Goal: Task Accomplishment & Management: Use online tool/utility

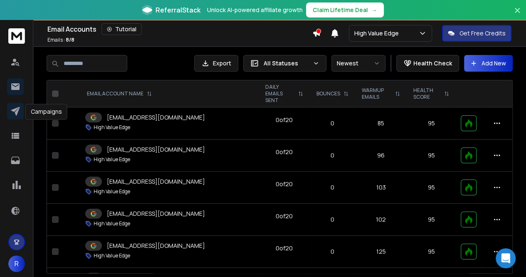
click at [16, 115] on icon at bounding box center [15, 111] width 9 height 9
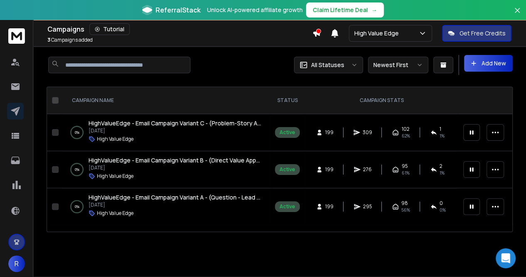
click at [147, 124] on span "HighValueEdge - Email Campaign Variant C - (Problem-Story Approach)" at bounding box center [186, 123] width 194 height 8
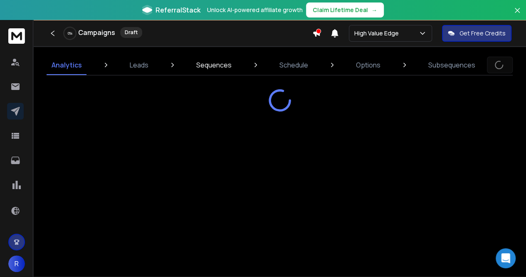
click at [206, 66] on p "Sequences" at bounding box center [213, 65] width 35 height 10
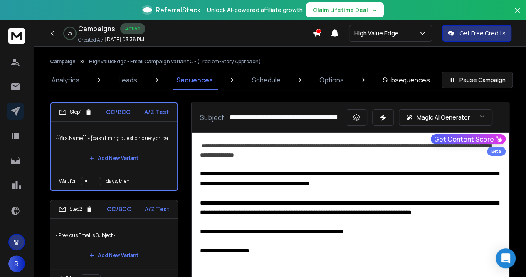
click at [401, 82] on p "Subsequences" at bounding box center [406, 80] width 47 height 10
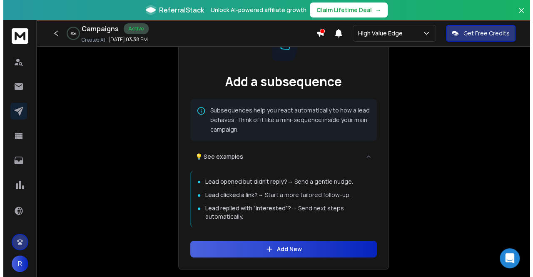
scroll to position [80, 0]
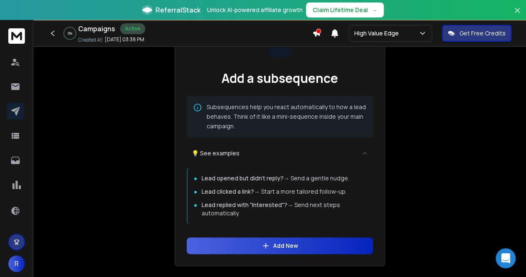
click at [277, 248] on button "Add New" at bounding box center [280, 245] width 186 height 17
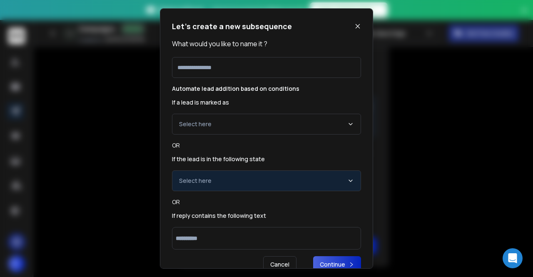
click at [346, 179] on button "Select here" at bounding box center [266, 180] width 189 height 21
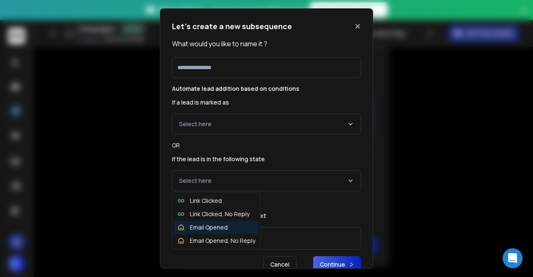
click at [217, 231] on div "Email Opened" at bounding box center [202, 227] width 50 height 8
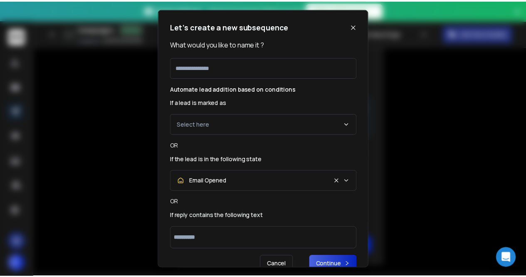
scroll to position [21, 0]
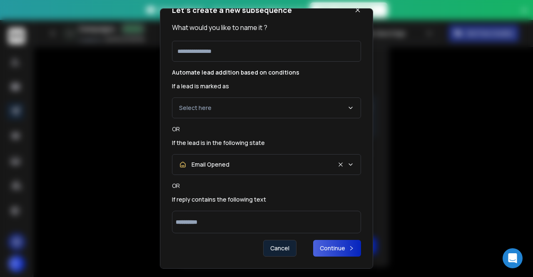
click at [281, 246] on p "Cancel" at bounding box center [279, 248] width 33 height 17
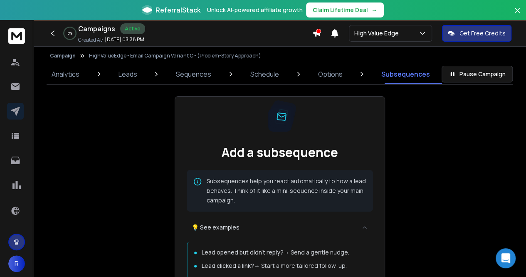
scroll to position [0, 0]
